Goal: Task Accomplishment & Management: Manage account settings

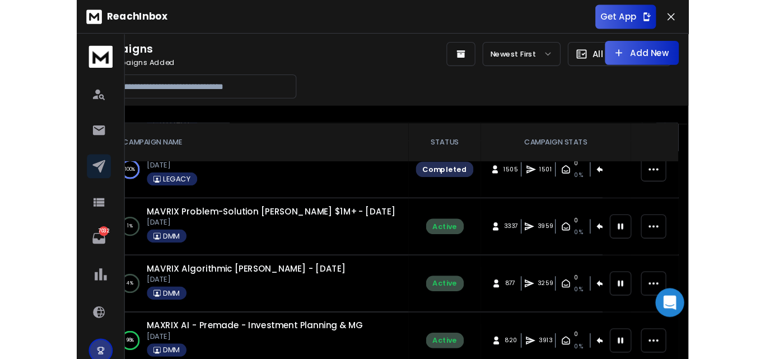
scroll to position [3379, 0]
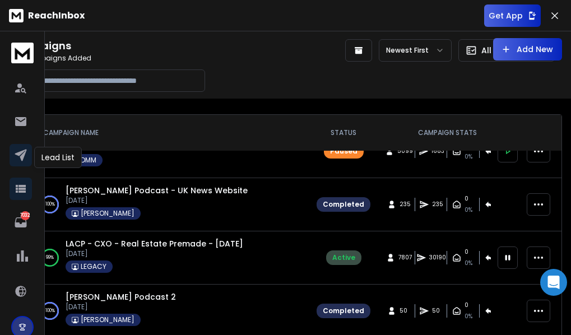
click at [15, 182] on icon at bounding box center [20, 188] width 13 height 13
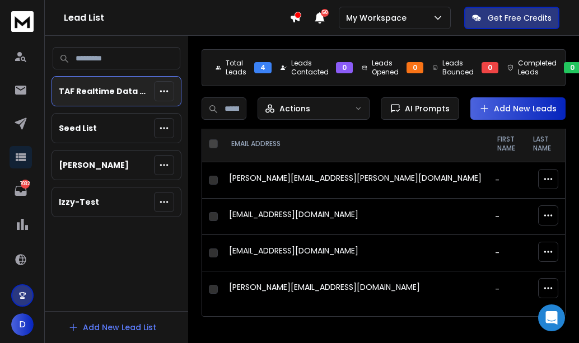
click at [119, 87] on p "TAF Realtime Data Stream" at bounding box center [104, 91] width 91 height 11
click at [85, 131] on p "Seed List" at bounding box center [78, 128] width 38 height 11
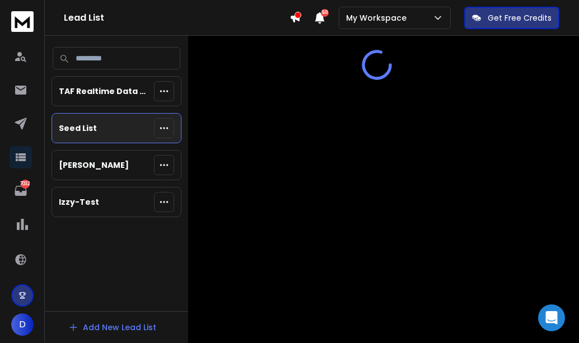
click at [85, 168] on p "[PERSON_NAME]" at bounding box center [94, 165] width 70 height 11
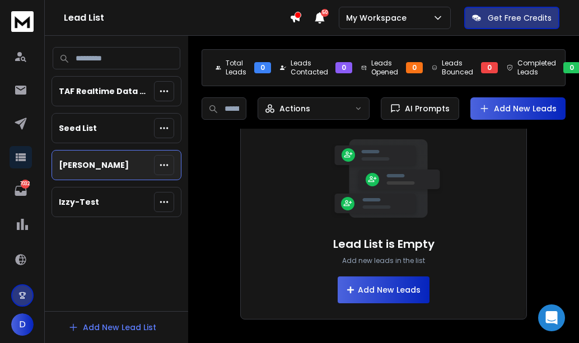
click at [92, 206] on p "Izzy-Test" at bounding box center [79, 202] width 40 height 11
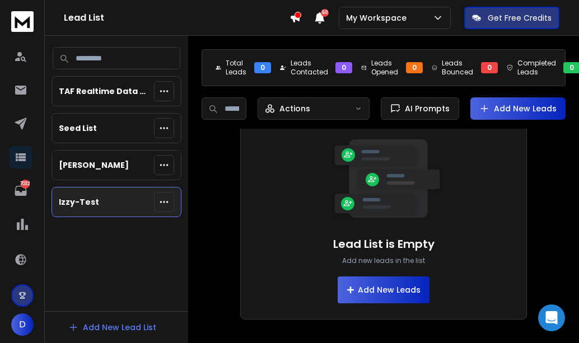
click at [132, 168] on div "[PERSON_NAME]" at bounding box center [117, 165] width 130 height 30
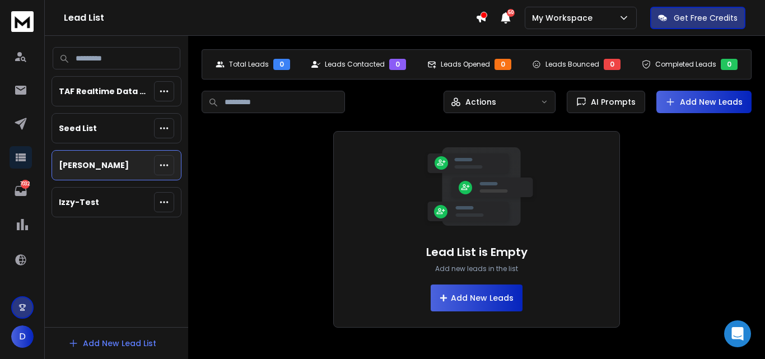
click at [162, 204] on icon "button" at bounding box center [164, 202] width 10 height 10
click at [168, 91] on icon "button" at bounding box center [164, 91] width 8 height 2
click at [81, 233] on div "TAF Realtime Data Stream Seed List [PERSON_NAME] Izzy-Test" at bounding box center [116, 195] width 143 height 238
click at [162, 203] on icon "button" at bounding box center [164, 202] width 10 height 10
click at [141, 240] on p "Delete Lead List" at bounding box center [136, 244] width 61 height 11
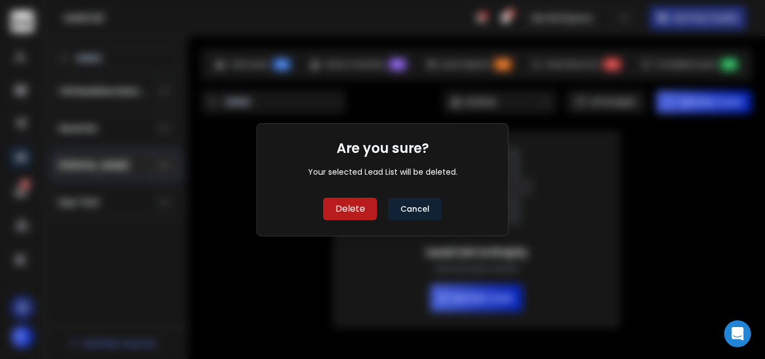
click at [348, 207] on button "Delete" at bounding box center [350, 209] width 54 height 22
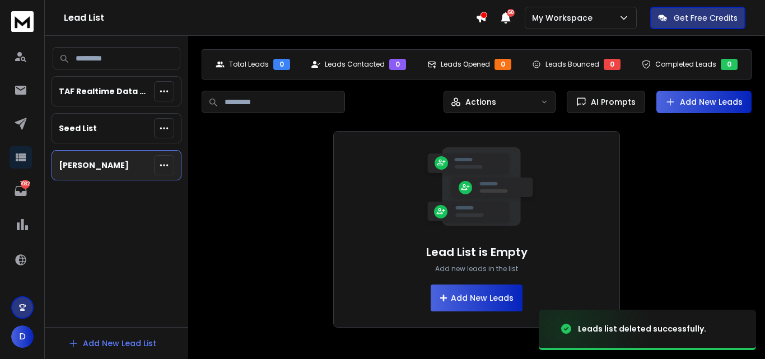
drag, startPoint x: 304, startPoint y: 258, endPoint x: 321, endPoint y: 262, distance: 17.8
click at [307, 258] on div "Lead List is Empty Add new leads in the list Add New Leads" at bounding box center [477, 229] width 550 height 197
